Goal: Navigation & Orientation: Find specific page/section

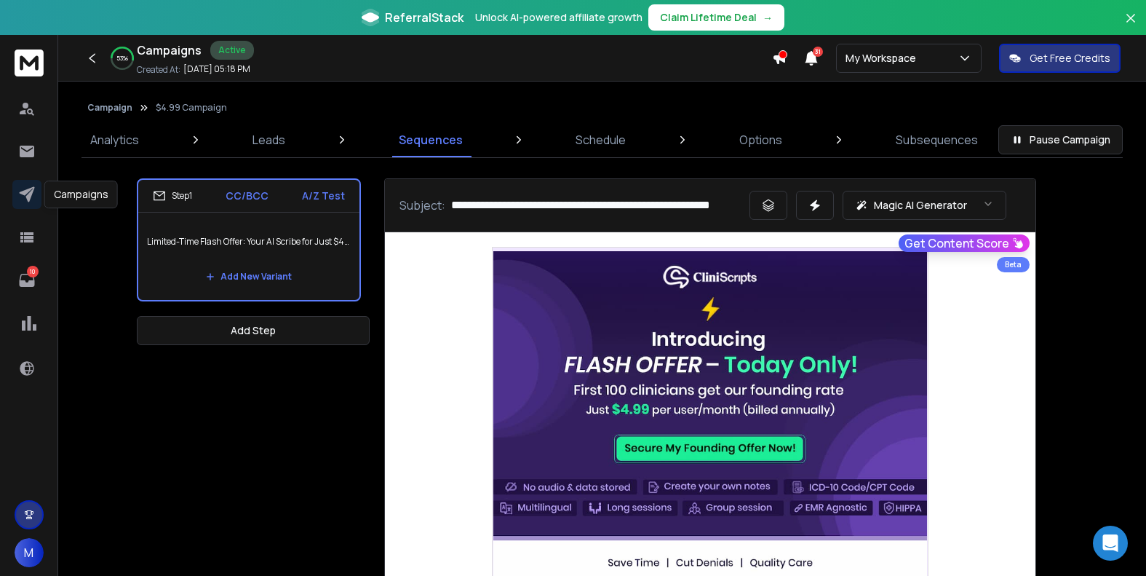
click at [22, 193] on icon at bounding box center [26, 194] width 15 height 15
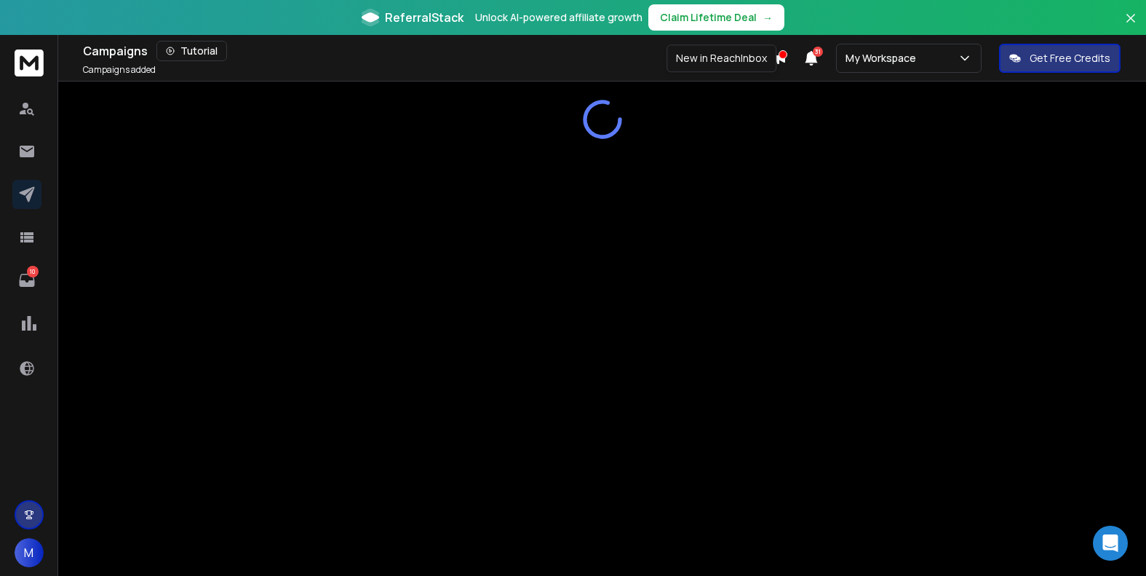
click at [784, 63] on icon at bounding box center [779, 58] width 15 height 15
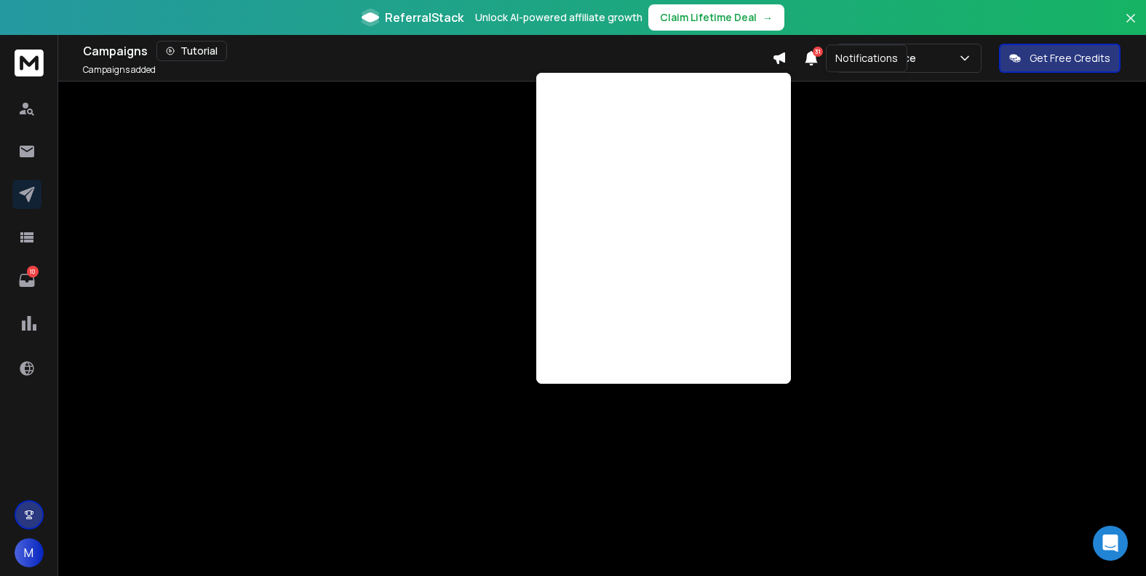
click at [811, 58] on icon at bounding box center [811, 57] width 13 height 15
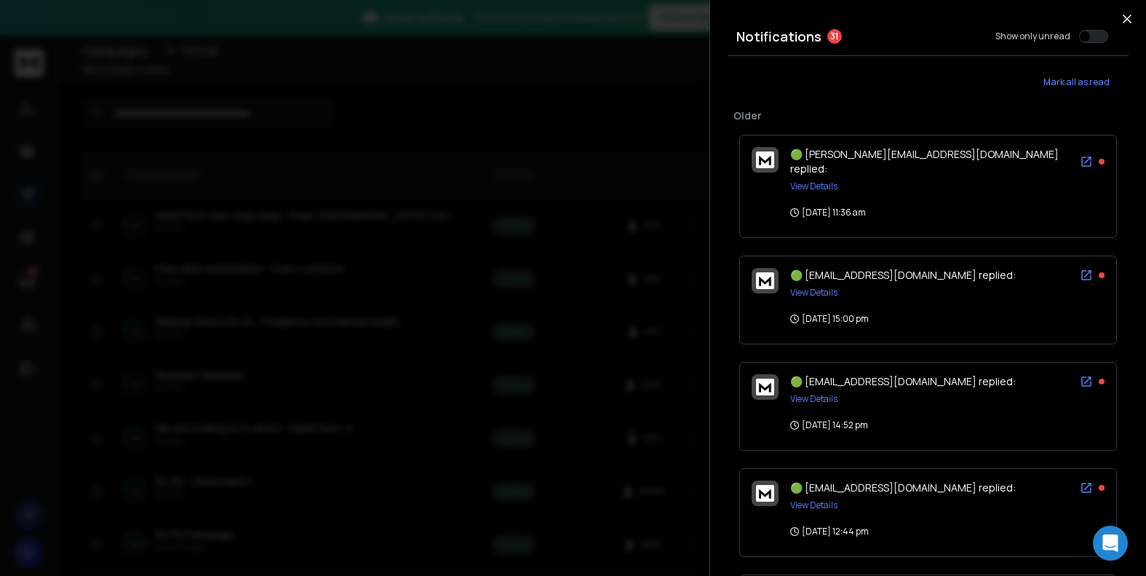
click at [1129, 18] on icon "button" at bounding box center [1127, 19] width 15 height 15
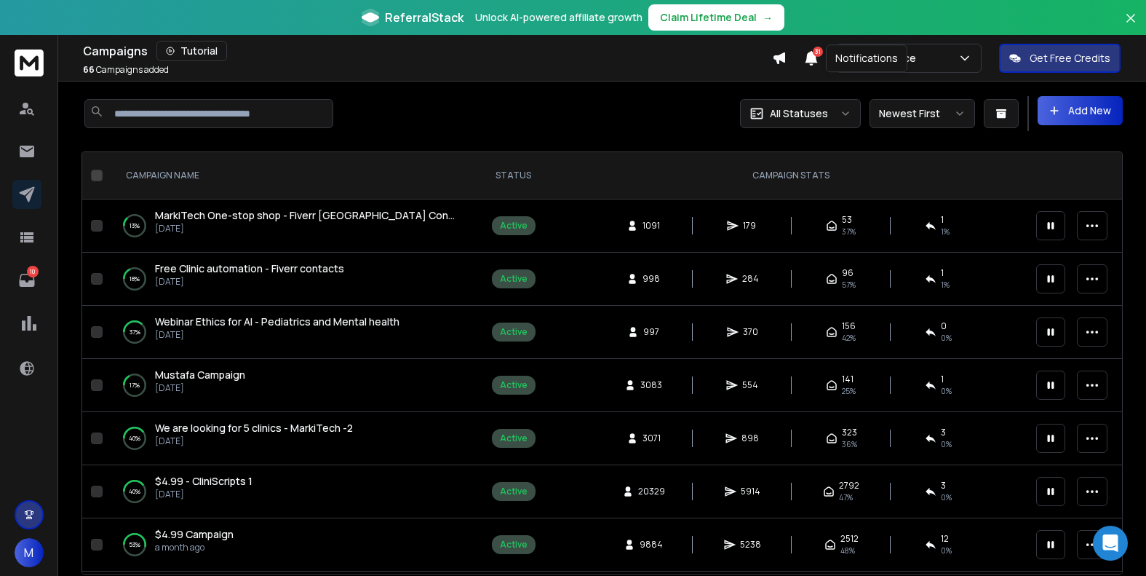
click at [816, 58] on icon at bounding box center [811, 57] width 13 height 15
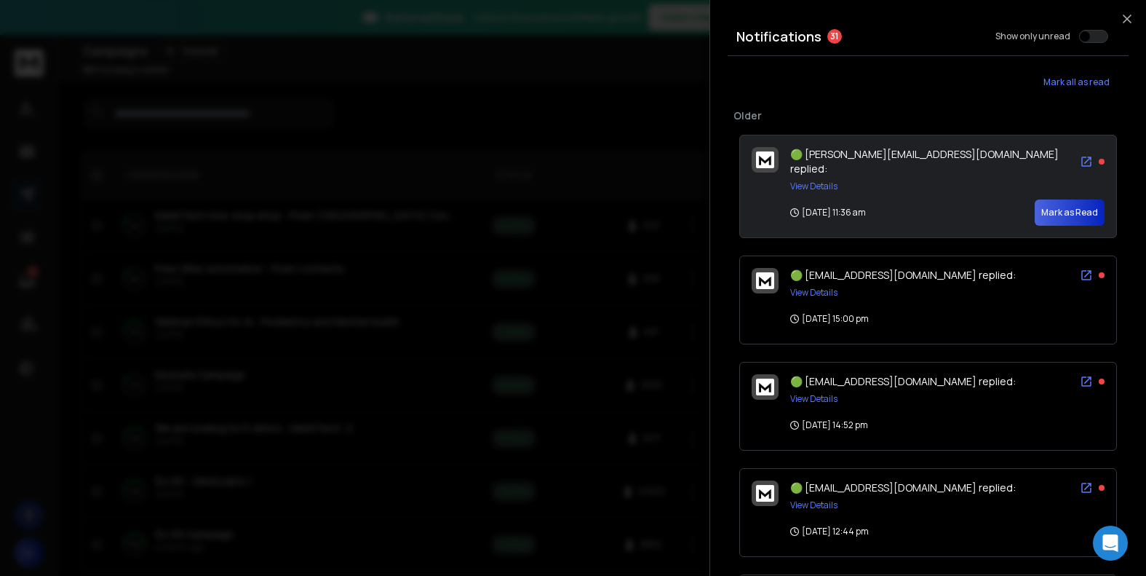
click at [822, 180] on div "View Details" at bounding box center [813, 186] width 47 height 12
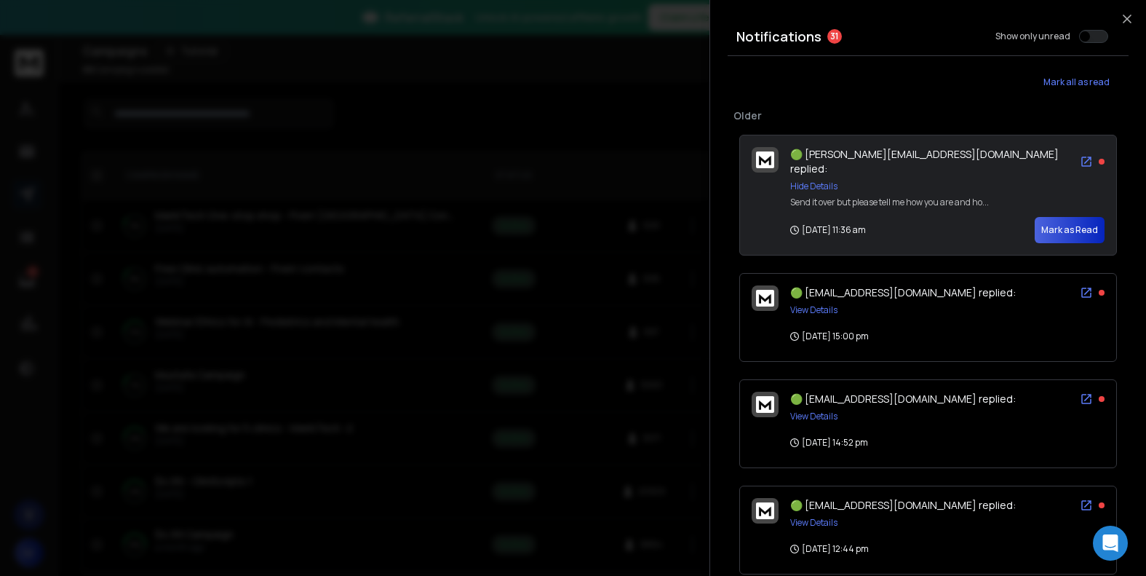
click at [1084, 156] on icon at bounding box center [1086, 161] width 13 height 13
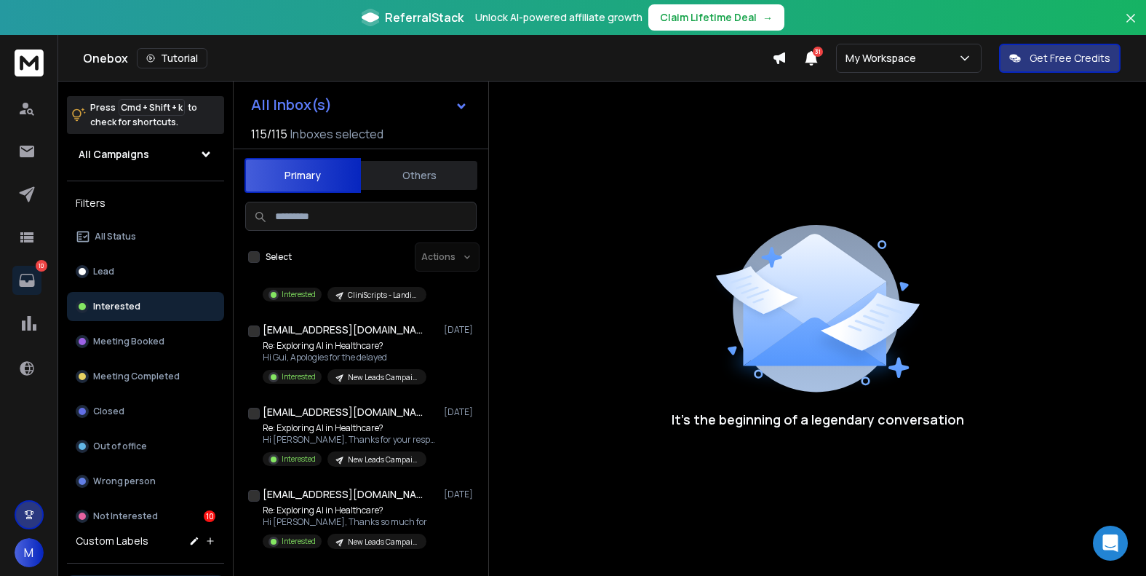
scroll to position [2698, 0]
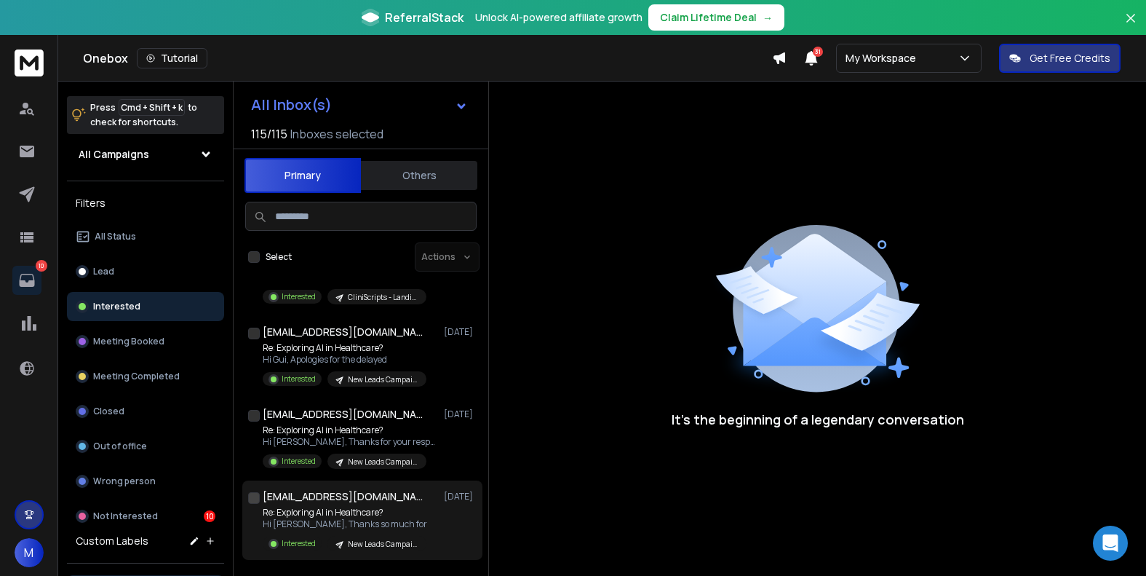
click at [404, 493] on div "[EMAIL_ADDRESS][DOMAIN_NAME] [DATE]" at bounding box center [370, 496] width 214 height 15
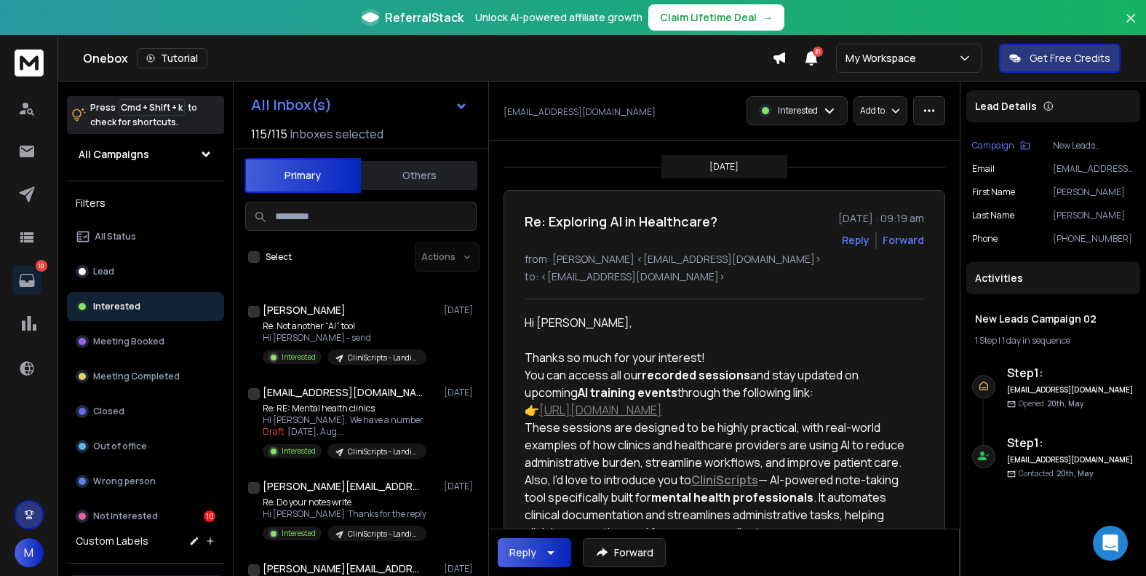
scroll to position [905, 0]
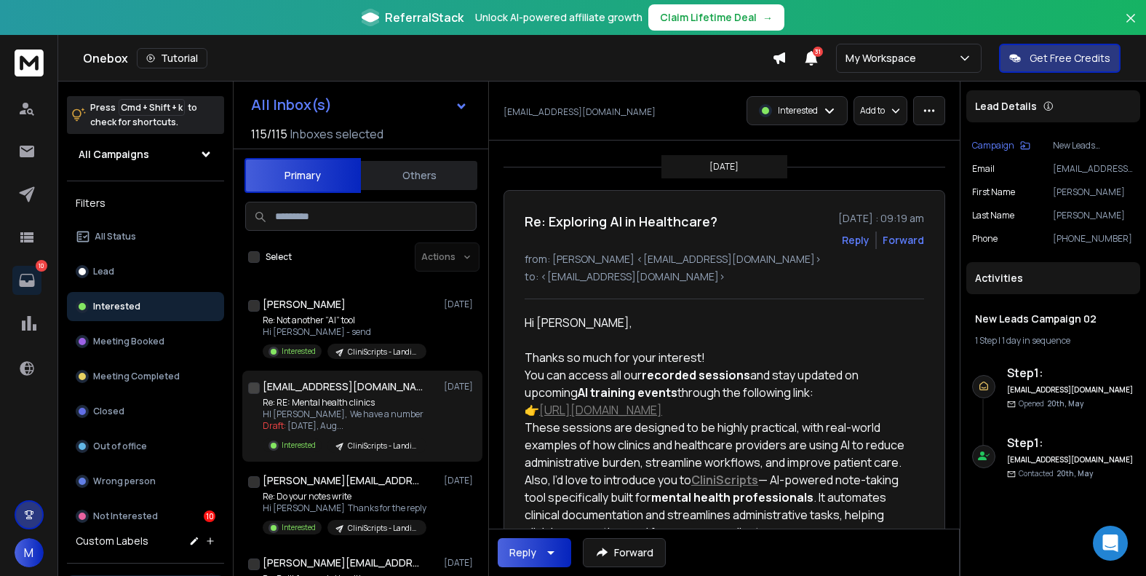
click at [394, 404] on p "Re: RE: Mental health clinics" at bounding box center [345, 403] width 164 height 12
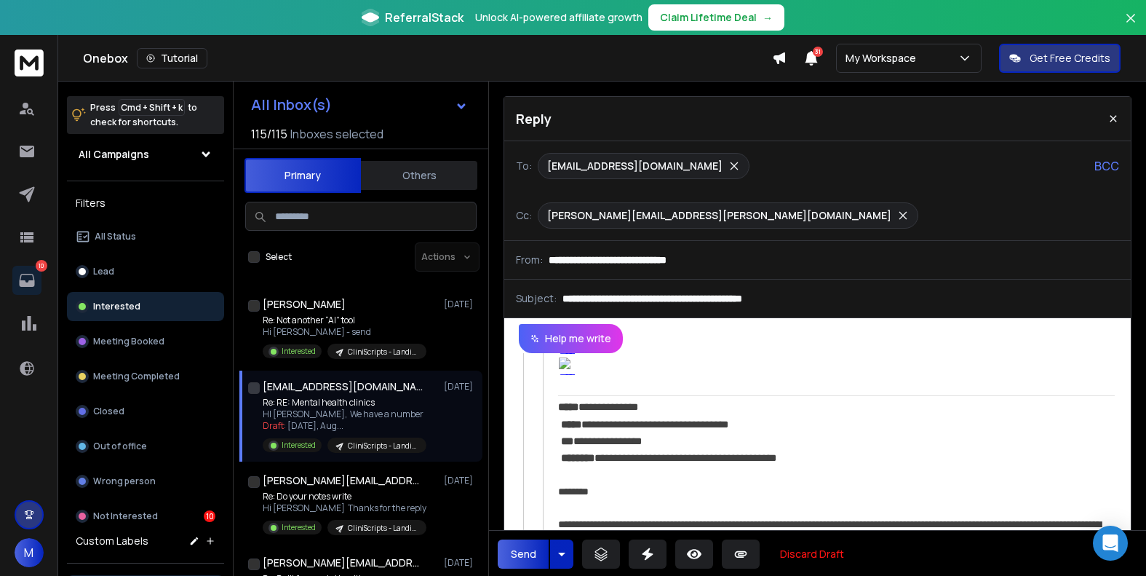
scroll to position [488, 0]
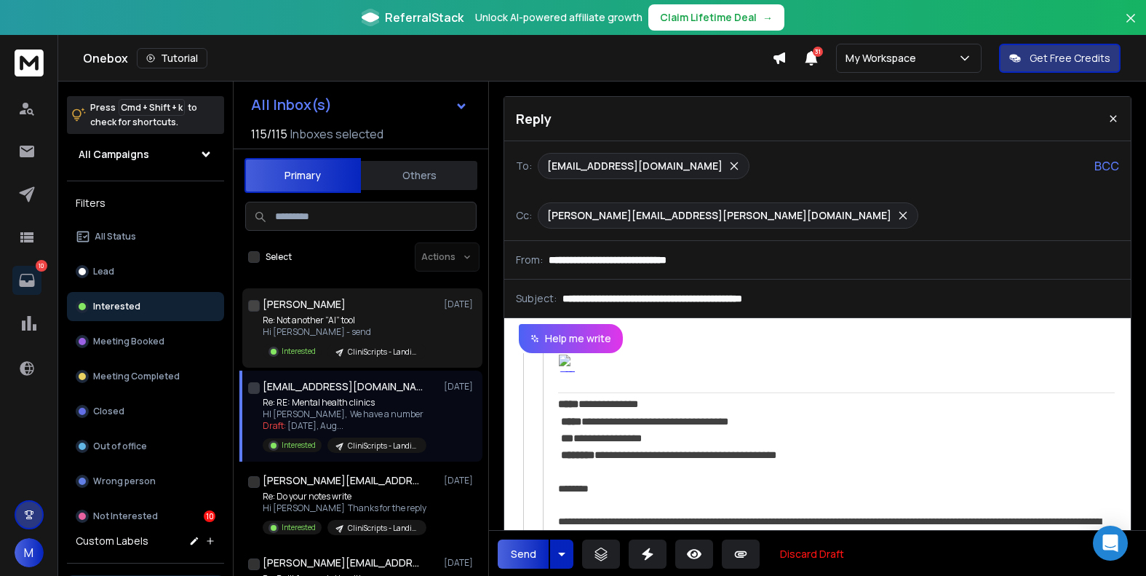
click at [372, 302] on div "[PERSON_NAME] [DATE]" at bounding box center [370, 304] width 214 height 15
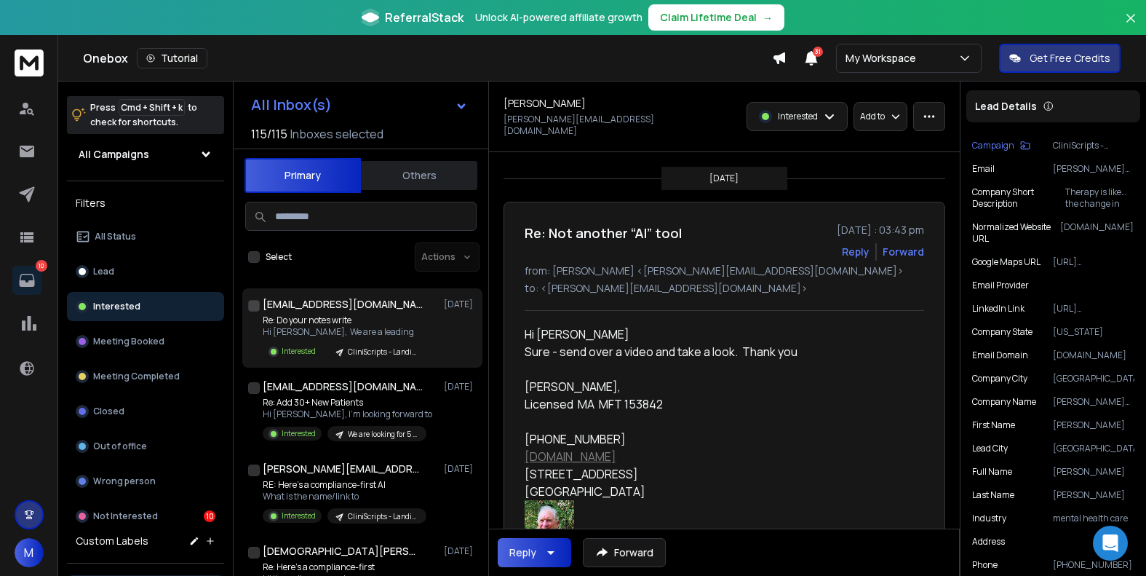
scroll to position [193, 0]
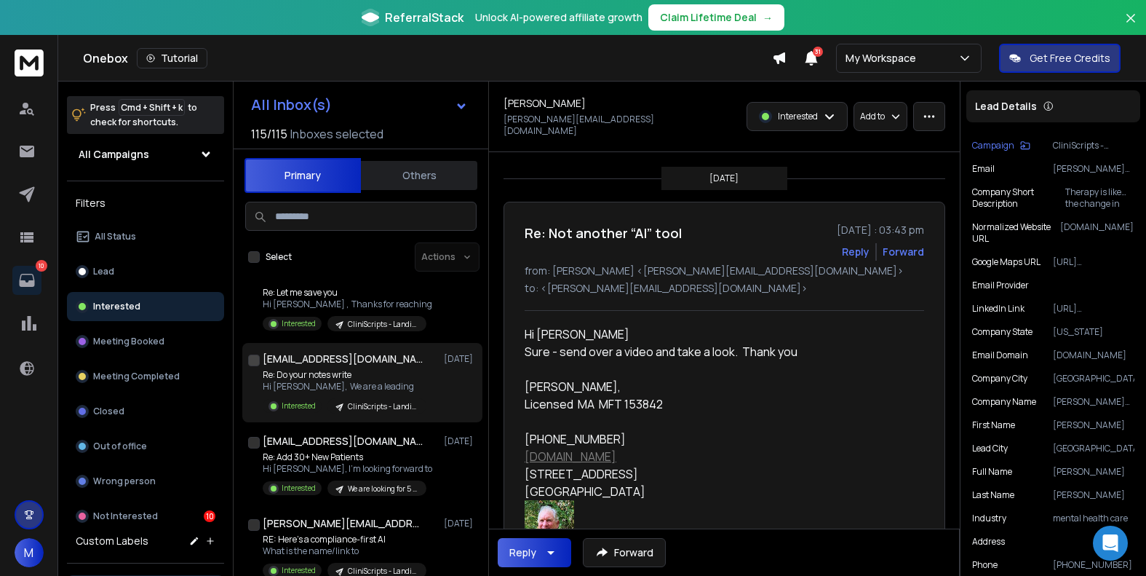
click at [414, 370] on p "Re: Do your notes write" at bounding box center [345, 375] width 164 height 12
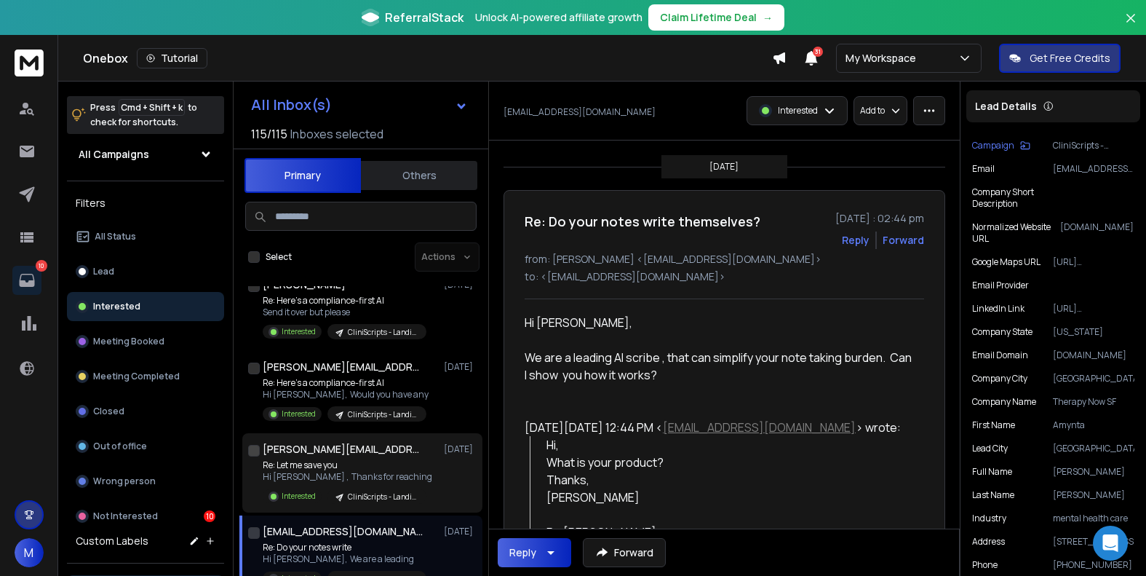
scroll to position [0, 0]
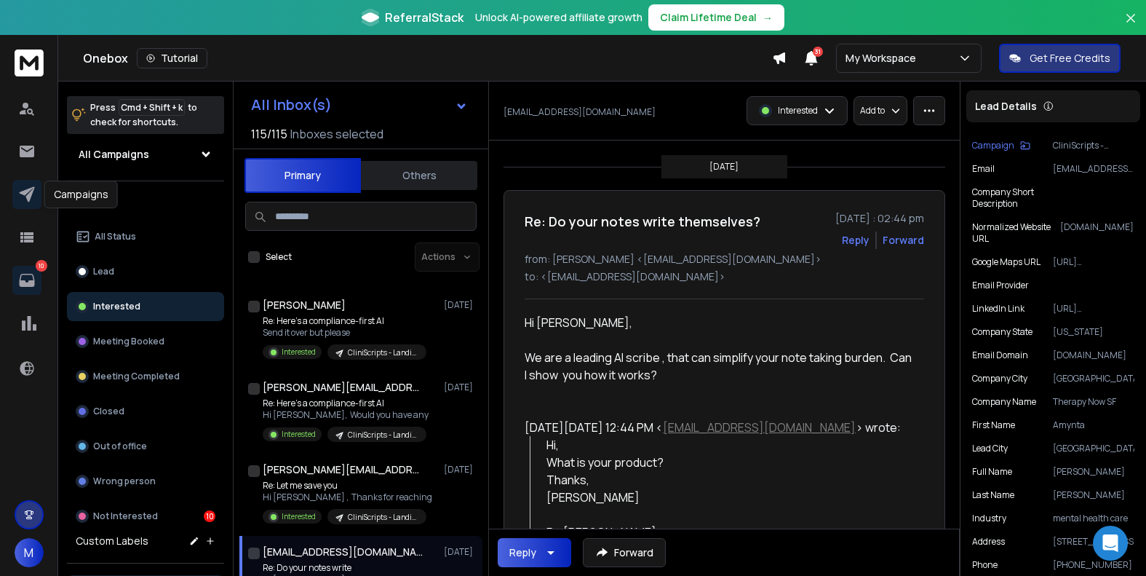
click at [24, 196] on icon at bounding box center [26, 194] width 17 height 17
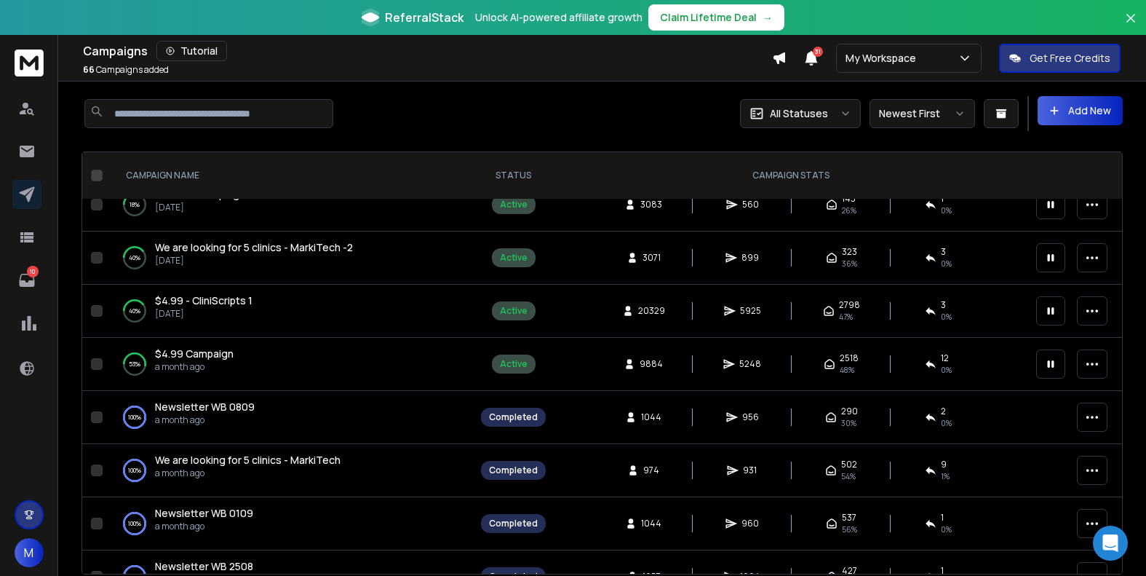
scroll to position [168, 0]
